Goal: Task Accomplishment & Management: Manage account settings

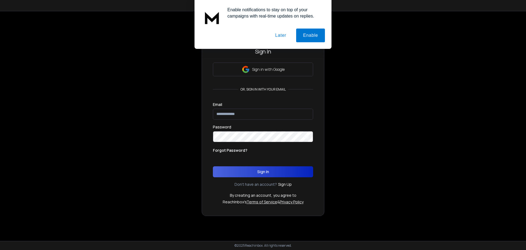
click at [277, 37] on button "Later" at bounding box center [280, 36] width 25 height 14
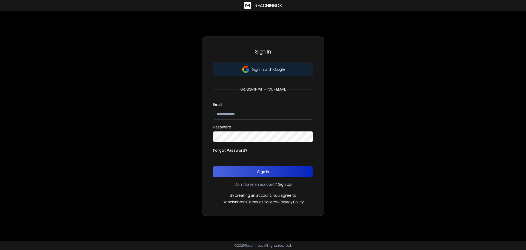
click at [260, 71] on p "Sign in with Google" at bounding box center [268, 69] width 33 height 5
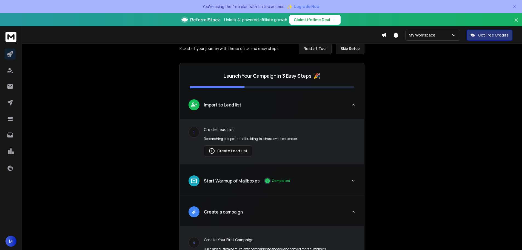
scroll to position [27, 0]
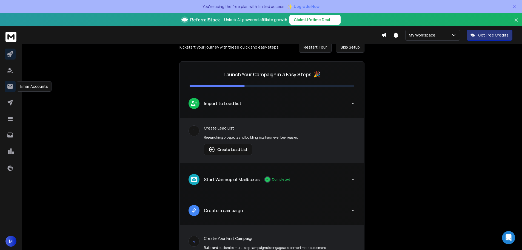
click at [11, 89] on icon at bounding box center [10, 86] width 7 height 7
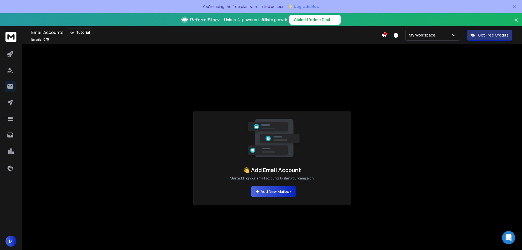
click at [280, 191] on button "Add New Mailbox" at bounding box center [273, 191] width 45 height 11
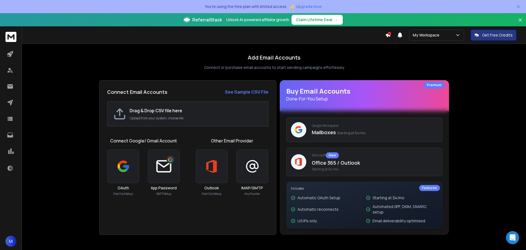
click at [172, 164] on icon at bounding box center [164, 166] width 16 height 16
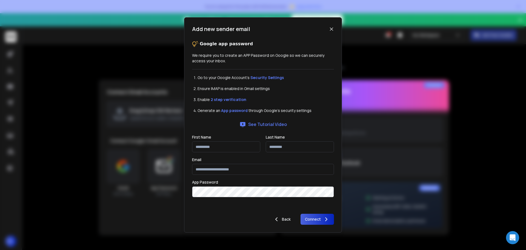
click at [227, 171] on input "email" at bounding box center [263, 169] width 142 height 11
paste input "**********"
type input "**********"
click at [229, 148] on input "text" at bounding box center [226, 146] width 68 height 11
type input "****"
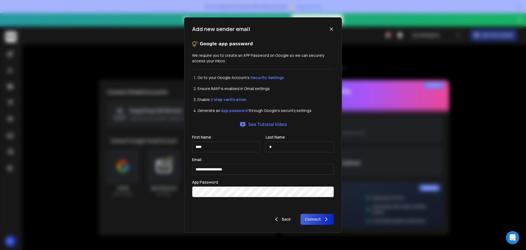
click at [310, 220] on button "Connect" at bounding box center [317, 219] width 33 height 11
type input "****"
click at [320, 218] on button "Connect" at bounding box center [317, 219] width 33 height 11
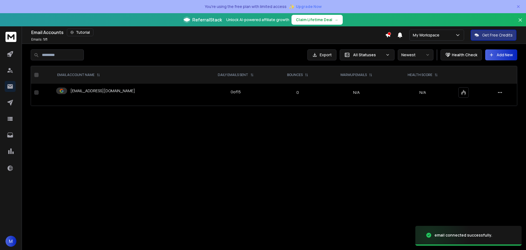
click at [461, 94] on icon at bounding box center [463, 92] width 5 height 5
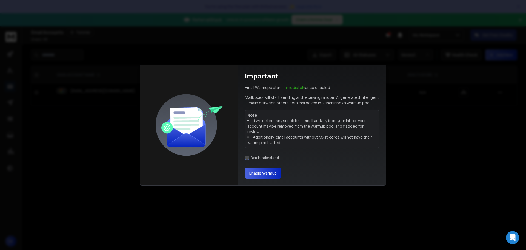
click at [249, 155] on button "Yes, I understand" at bounding box center [247, 157] width 4 height 4
click at [256, 170] on button "Enable Warmup" at bounding box center [263, 172] width 36 height 11
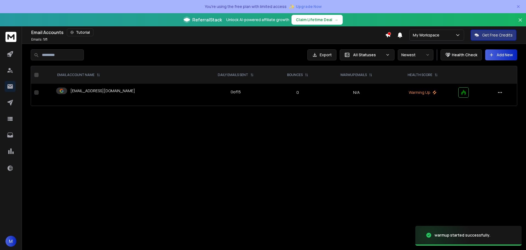
click at [498, 92] on icon at bounding box center [500, 92] width 5 height 5
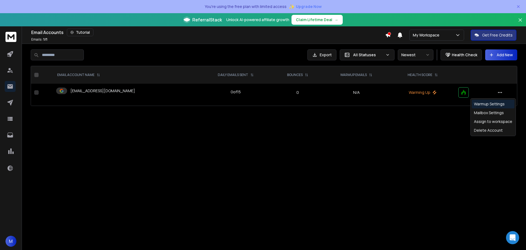
click at [491, 106] on div "Warmup Settings" at bounding box center [493, 104] width 43 height 9
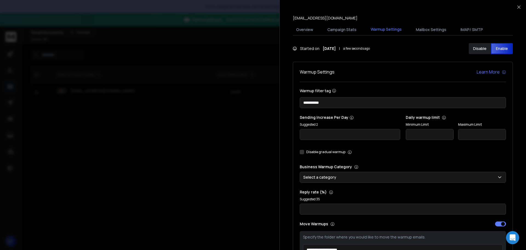
drag, startPoint x: 329, startPoint y: 134, endPoint x: 254, endPoint y: 125, distance: 75.2
click at [255, 125] on body "**********" at bounding box center [263, 125] width 526 height 250
type input "*"
type input "**"
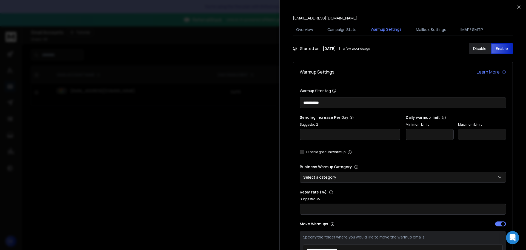
type button "on"
click at [300, 150] on button "on" at bounding box center [302, 152] width 4 height 4
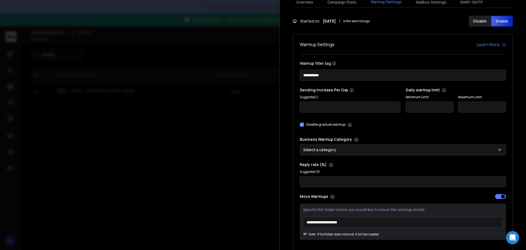
scroll to position [55, 0]
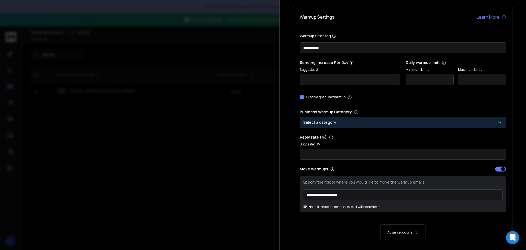
click at [337, 120] on p "Select a category" at bounding box center [320, 122] width 35 height 5
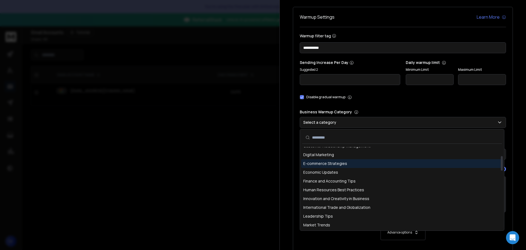
scroll to position [0, 0]
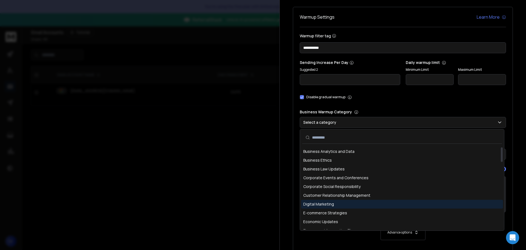
click at [330, 204] on span "Digital Marketing" at bounding box center [318, 203] width 31 height 5
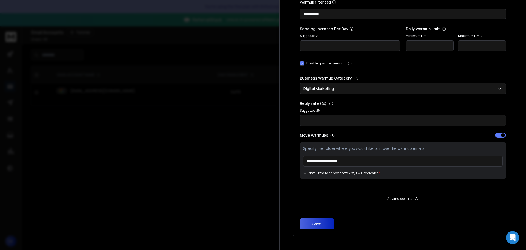
scroll to position [90, 0]
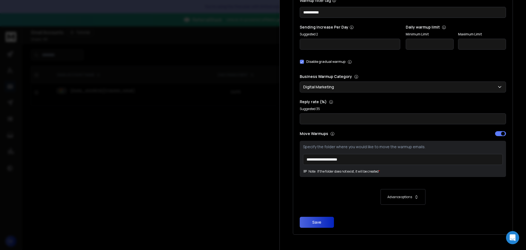
click at [319, 218] on button "Save" at bounding box center [317, 222] width 34 height 11
type input "*"
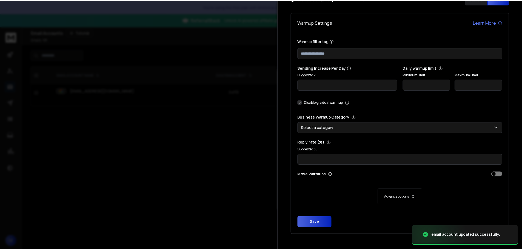
scroll to position [50, 0]
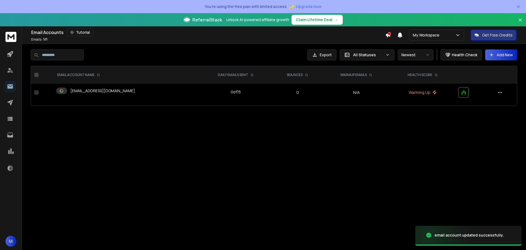
click at [355, 163] on div "You're using the free plan with limited access ✨ Upgrade Now ReferralStack Unlo…" at bounding box center [263, 125] width 526 height 250
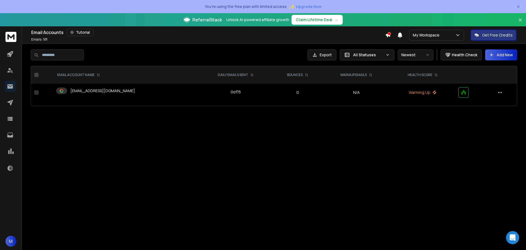
click at [461, 92] on icon at bounding box center [463, 92] width 5 height 5
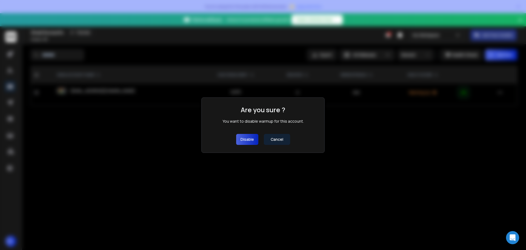
click at [243, 137] on button "Disable" at bounding box center [247, 139] width 22 height 11
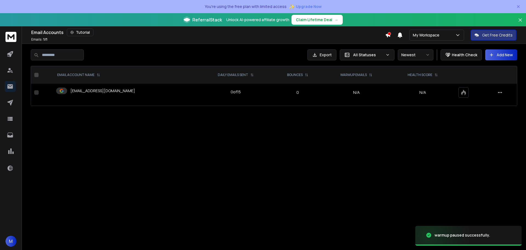
click at [253, 134] on div "You're using the free plan with limited access ✨ Upgrade Now ReferralStack Unlo…" at bounding box center [263, 125] width 526 height 250
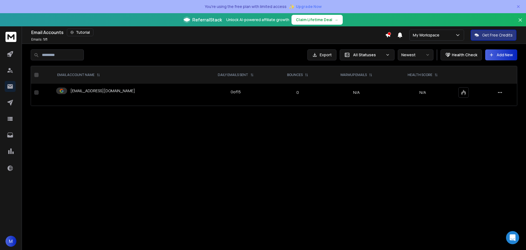
click at [501, 93] on button at bounding box center [500, 92] width 27 height 9
click at [478, 130] on div "Delete Account" at bounding box center [493, 130] width 43 height 9
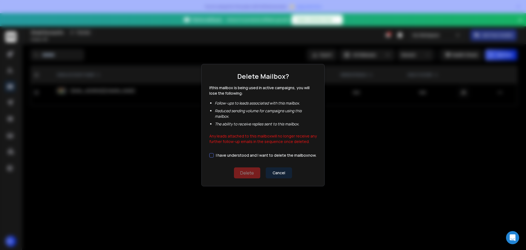
click at [234, 156] on label "I have understood and I want to delete the mailbox now." at bounding box center [266, 155] width 101 height 4
click at [214, 156] on button "I have understood and I want to delete the mailbox now." at bounding box center [211, 155] width 4 height 4
click at [241, 166] on div "Delete Mailbox? If this mailbox is being used in active campaigns, you will los…" at bounding box center [262, 125] width 107 height 106
click at [243, 170] on button "Delete" at bounding box center [247, 172] width 26 height 11
